Goal: Check status

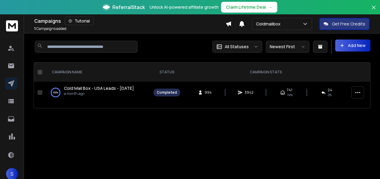
scroll to position [30, 0]
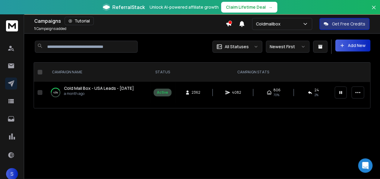
click at [112, 91] on span "Cold Mail Box - USA Leads - [DATE]" at bounding box center [99, 89] width 70 height 6
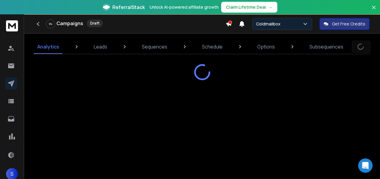
click at [296, 22] on div "Coldmailbox" at bounding box center [282, 24] width 52 height 6
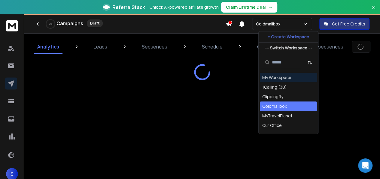
click at [204, 27] on div "0 % Campaigns Draft Coldmailbox Get Free Credits" at bounding box center [190, 23] width 380 height 19
